Goal: Task Accomplishment & Management: Manage account settings

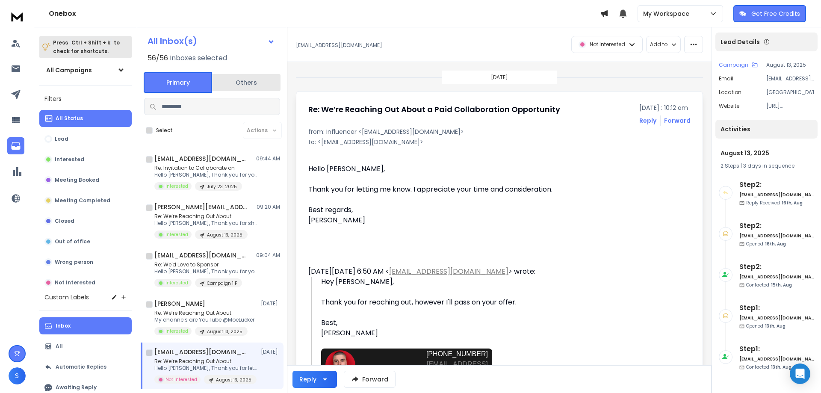
scroll to position [171, 0]
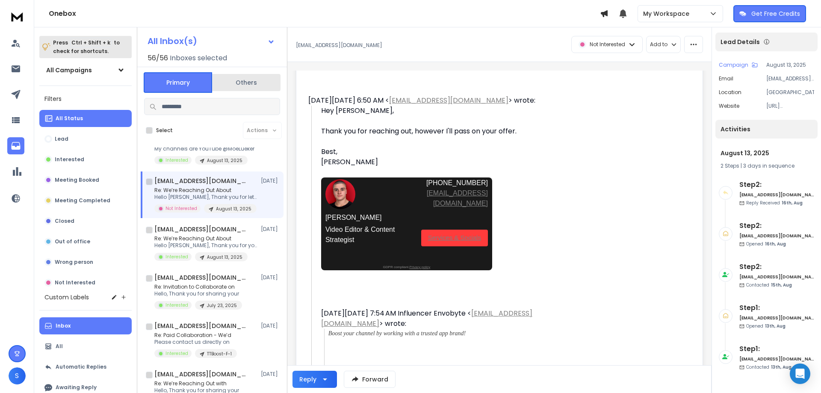
click at [619, 182] on div "Re: We’re Reaching Out About a Paid Collaboration Opportunity 16 August 2025 : …" at bounding box center [499, 399] width 382 height 935
click at [218, 18] on h1 "Onebox" at bounding box center [324, 14] width 551 height 10
click at [139, 22] on div "Onebox My Workspace Get Free Credits" at bounding box center [410, 13] width 821 height 27
click at [98, 0] on div "Onebox My Workspace Get Free Credits" at bounding box center [410, 13] width 821 height 27
drag, startPoint x: 78, startPoint y: 15, endPoint x: 43, endPoint y: 13, distance: 35.1
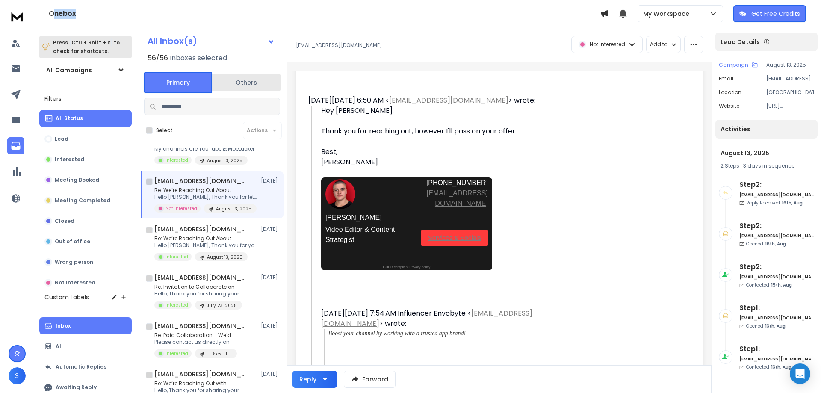
click at [52, 14] on h1 "Onebox" at bounding box center [324, 14] width 551 height 10
drag, startPoint x: 45, startPoint y: 12, endPoint x: 128, endPoint y: 20, distance: 83.7
click at [128, 20] on div "Onebox My Workspace Get Free Credits" at bounding box center [410, 13] width 821 height 27
click at [166, 18] on h1 "Onebox" at bounding box center [324, 14] width 551 height 10
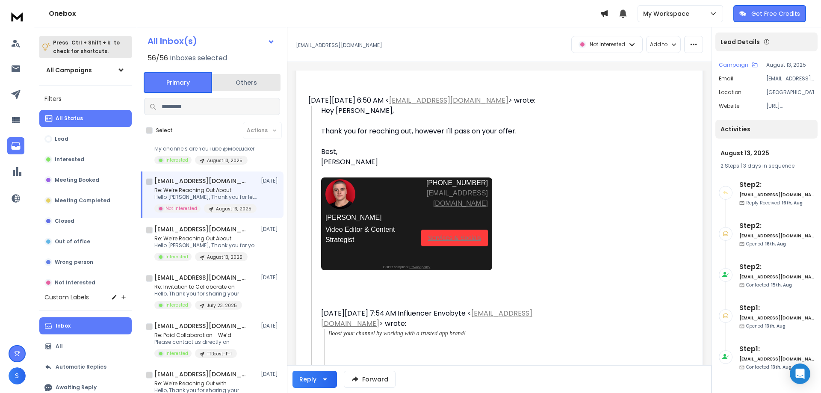
click at [167, 18] on h1 "Onebox" at bounding box center [324, 14] width 551 height 10
drag, startPoint x: 63, startPoint y: 13, endPoint x: 110, endPoint y: 13, distance: 47.5
click at [110, 13] on h1 "Onebox" at bounding box center [324, 14] width 551 height 10
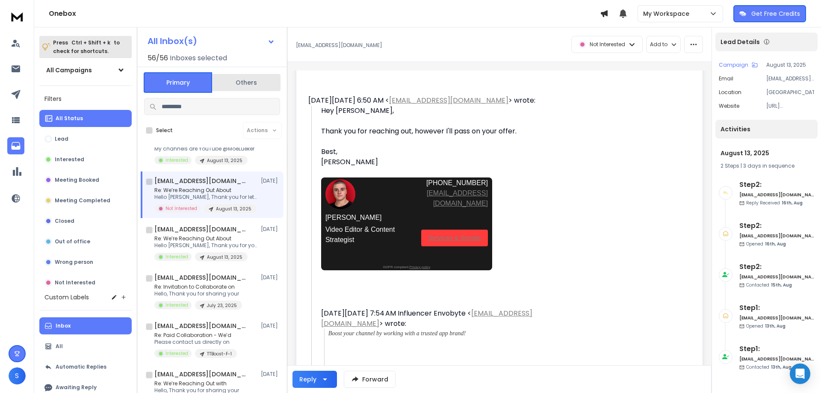
click at [425, 42] on div "[EMAIL_ADDRESS][DOMAIN_NAME]" at bounding box center [396, 44] width 201 height 9
drag, startPoint x: 337, startPoint y: 44, endPoint x: 383, endPoint y: 30, distance: 48.3
click at [383, 30] on div "orduch.flixel@gmail.com Not Interested Add to Not Interested Add to" at bounding box center [499, 44] width 424 height 35
click at [360, 7] on div "Onebox My Workspace Get Free Credits" at bounding box center [410, 13] width 821 height 27
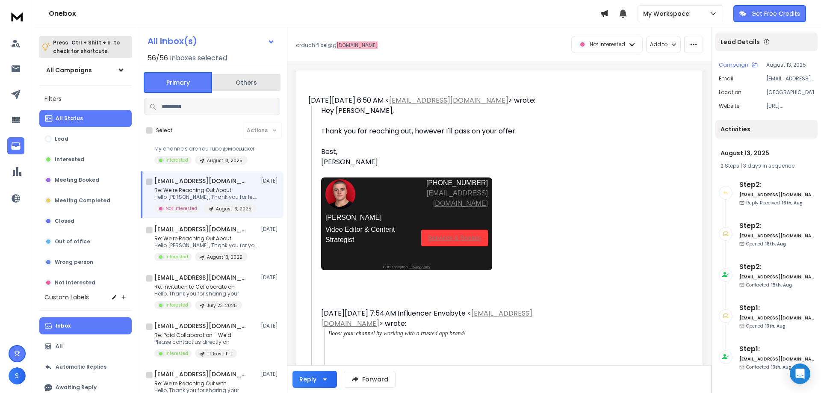
click at [363, 16] on h1 "Onebox" at bounding box center [324, 14] width 551 height 10
click at [348, 43] on glasp "mail.com" at bounding box center [356, 44] width 41 height 7
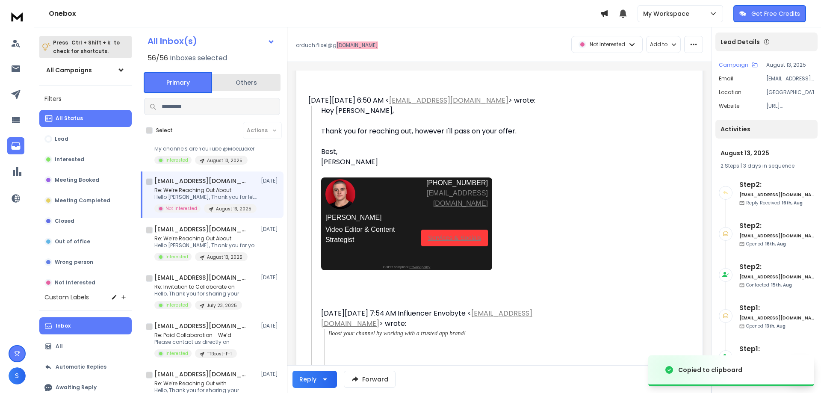
click at [364, 17] on h1 "Onebox" at bounding box center [324, 14] width 551 height 10
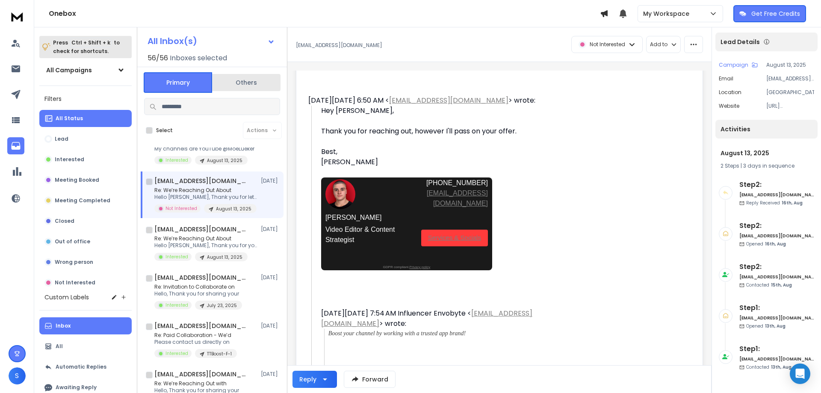
click at [360, 15] on h1 "Onebox" at bounding box center [324, 14] width 551 height 10
drag, startPoint x: 360, startPoint y: 15, endPoint x: 331, endPoint y: 8, distance: 29.4
click at [331, 9] on h1 "Onebox" at bounding box center [324, 14] width 551 height 10
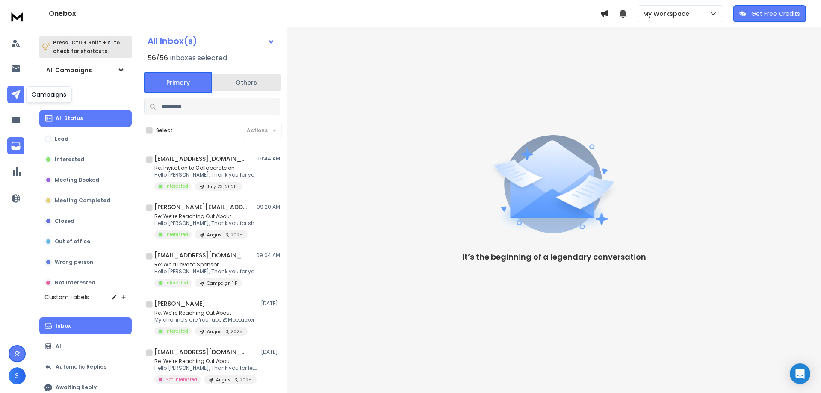
click at [19, 97] on icon at bounding box center [16, 94] width 10 height 10
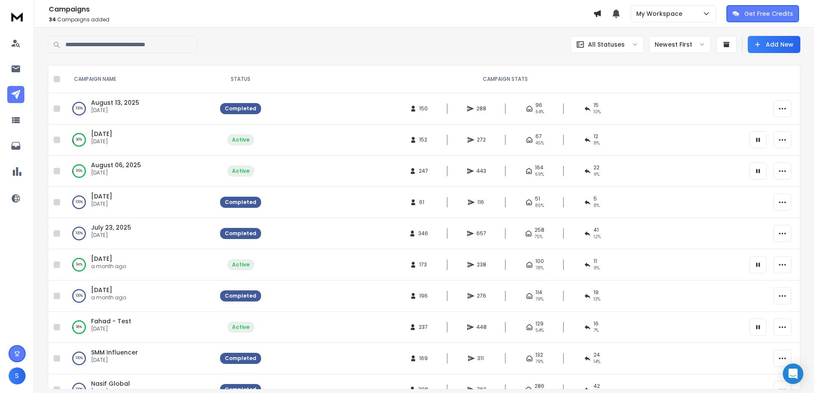
click at [623, 87] on th "CAMPAIGN STATS" at bounding box center [505, 79] width 478 height 28
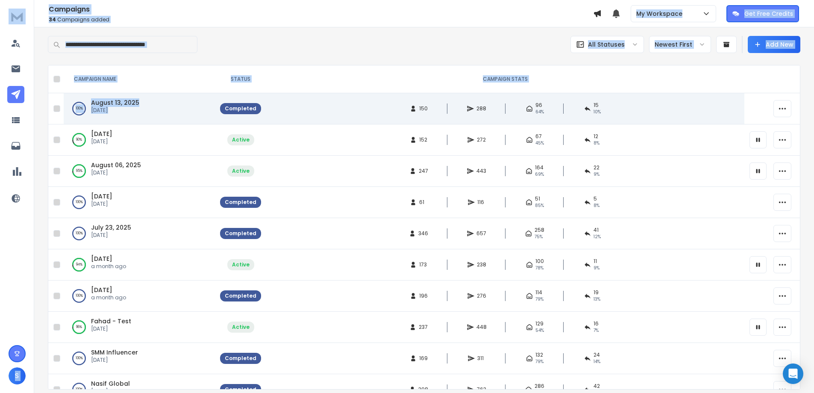
drag, startPoint x: 34, startPoint y: 0, endPoint x: 109, endPoint y: 119, distance: 140.8
click at [109, 119] on div "S Campaigns 34 Campaigns added My Workspace Get Free Credits Campaigns 34 Campa…" at bounding box center [407, 199] width 814 height 398
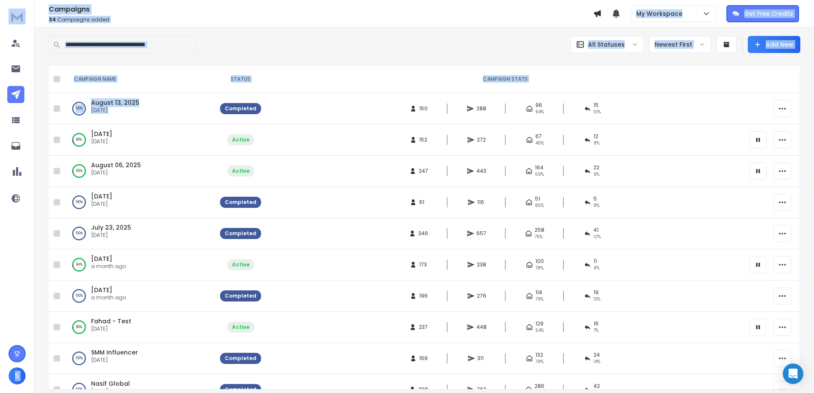
click at [133, 1] on div "Campaigns 34 Campaigns added My Workspace Get Free Credits" at bounding box center [407, 13] width 814 height 27
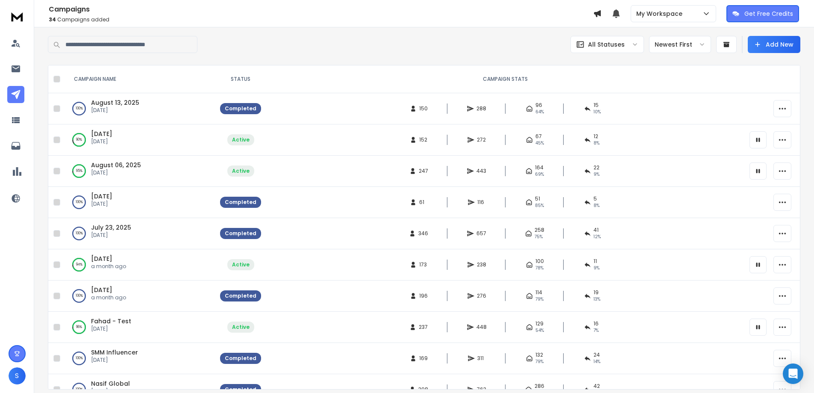
click at [406, 54] on div "Campaigns 34 Campaigns Added All Statuses Newest First Add New CAMPAIGN NAME ST…" at bounding box center [424, 213] width 753 height 354
click at [21, 147] on link at bounding box center [15, 145] width 17 height 17
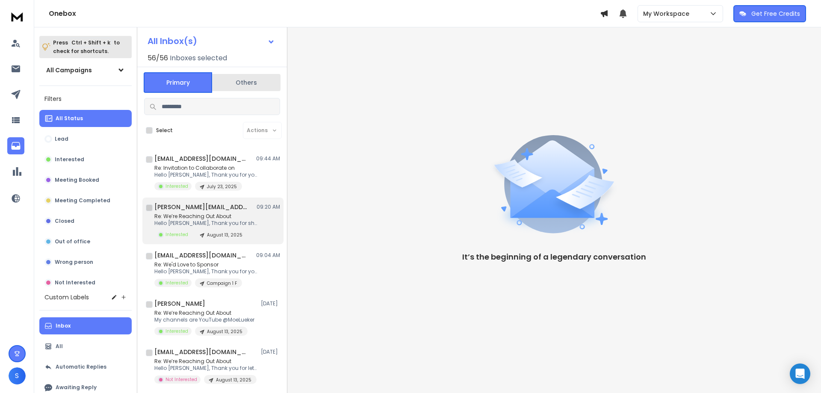
click at [219, 220] on p "Hello [PERSON_NAME], Thank you for sharing" at bounding box center [205, 223] width 103 height 7
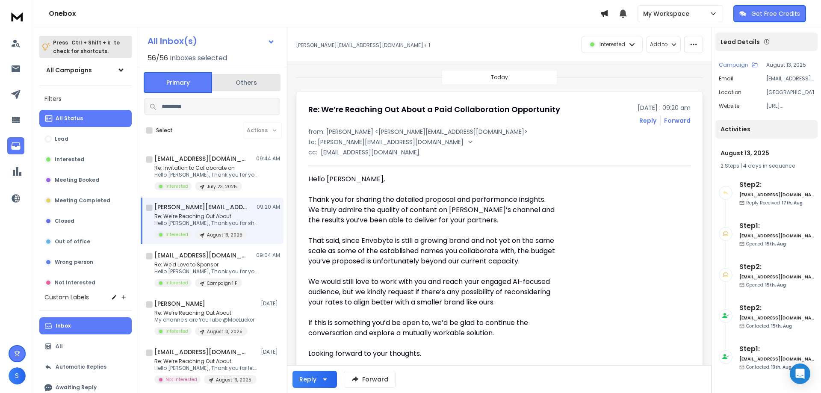
click at [0, 43] on div "S" at bounding box center [17, 196] width 34 height 393
click at [9, 339] on div "S" at bounding box center [17, 196] width 34 height 393
drag, startPoint x: 177, startPoint y: 266, endPoint x: 165, endPoint y: 268, distance: 12.1
click at [177, 267] on p "Re: We'd Love to Sponsor" at bounding box center [205, 264] width 103 height 7
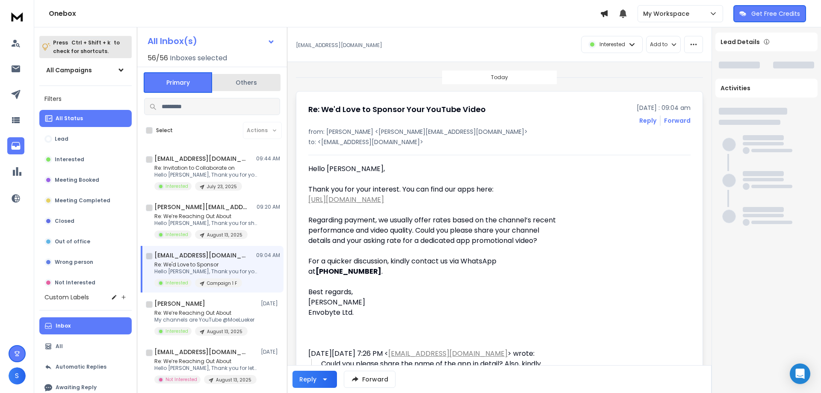
click at [165, 269] on p "Hello [PERSON_NAME], Thank you for your" at bounding box center [205, 271] width 103 height 7
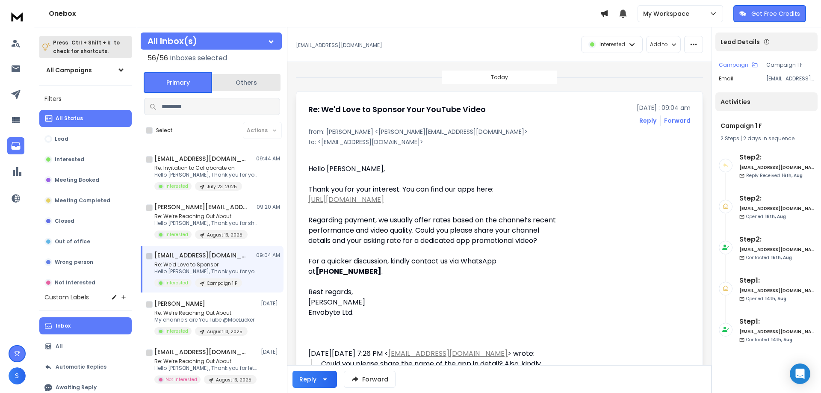
click at [273, 42] on icon at bounding box center [271, 42] width 8 height 8
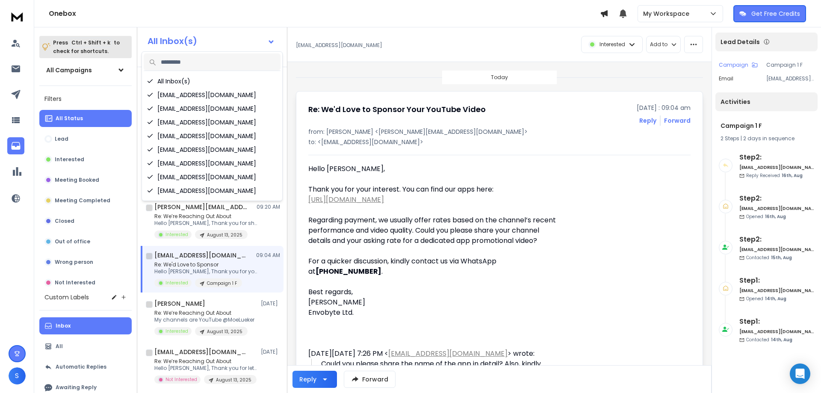
click at [335, 9] on h1 "Onebox" at bounding box center [324, 14] width 551 height 10
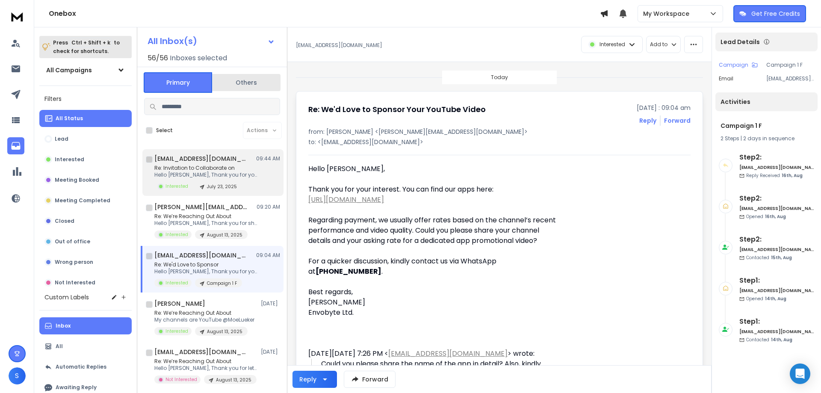
click at [196, 156] on h1 "[EMAIL_ADDRESS][DOMAIN_NAME]" at bounding box center [201, 158] width 94 height 9
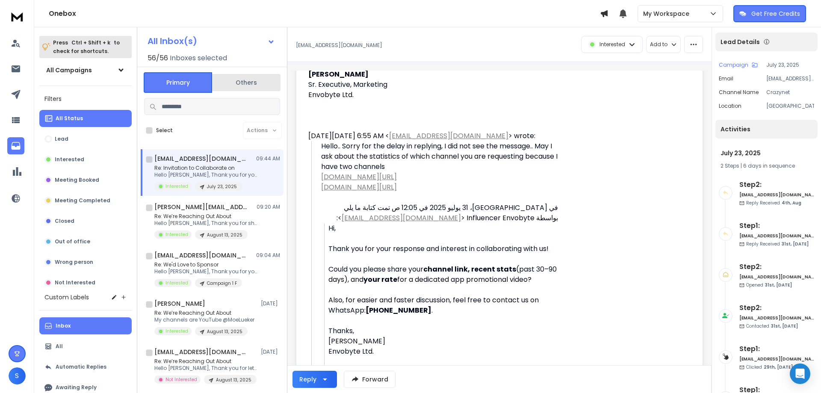
scroll to position [214, 0]
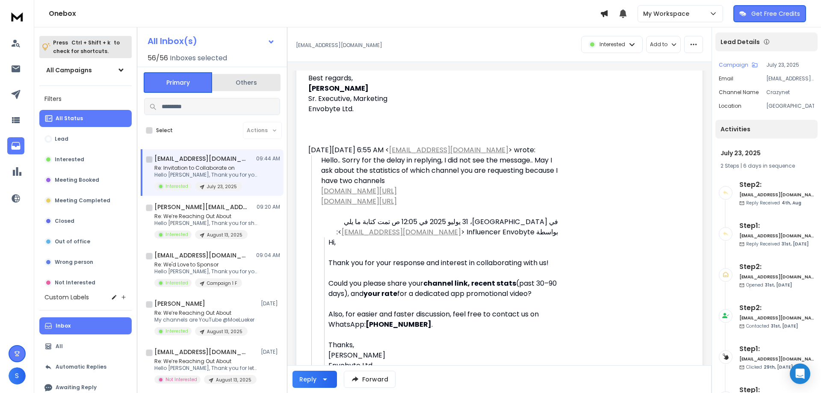
click at [396, 189] on link "https://www.youtube.com/@crazynetYS" at bounding box center [359, 191] width 76 height 10
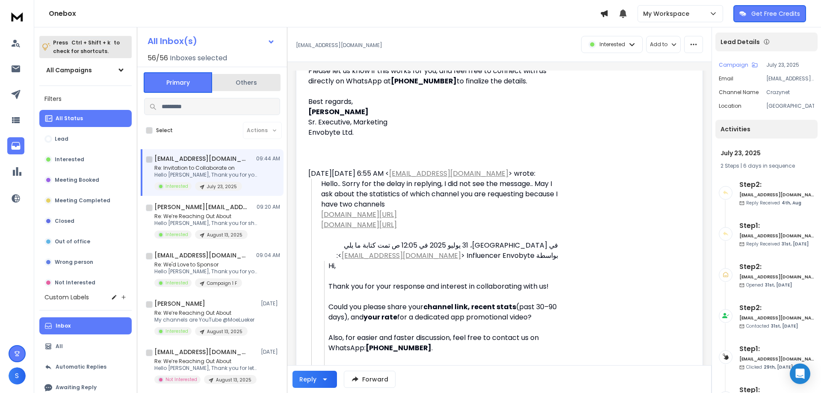
scroll to position [171, 0]
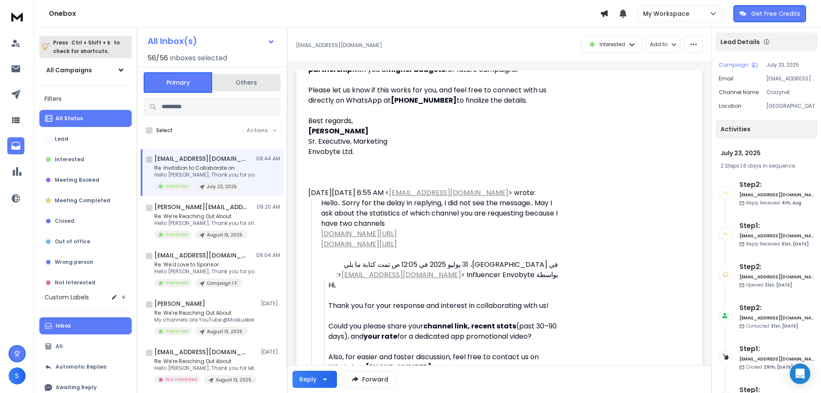
click at [397, 245] on link "https://www.youtube.com/channel/UCSRy-3lglM2QKJ_xF2zuPlQ/" at bounding box center [359, 244] width 76 height 10
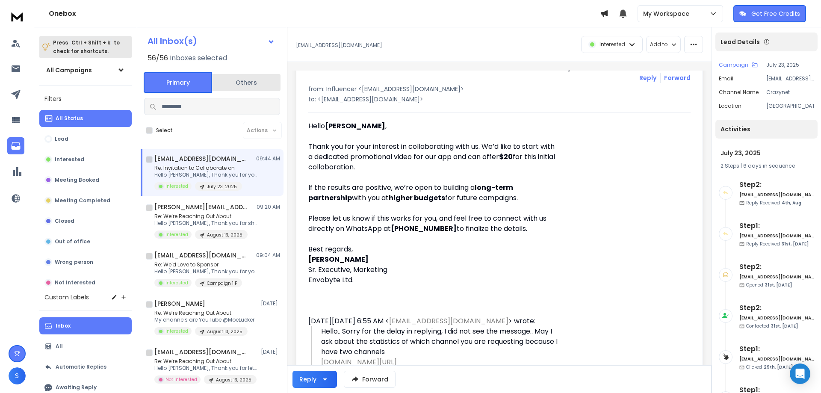
scroll to position [0, 0]
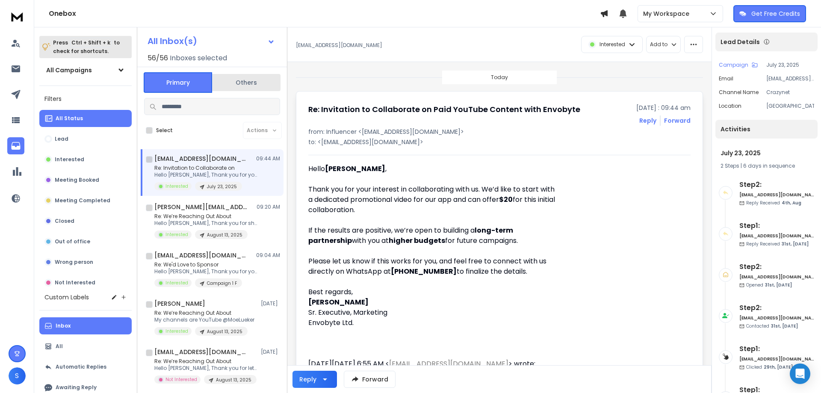
click at [209, 8] on div "Onebox My Workspace Get Free Credits" at bounding box center [410, 13] width 821 height 27
